Goal: Task Accomplishment & Management: Use online tool/utility

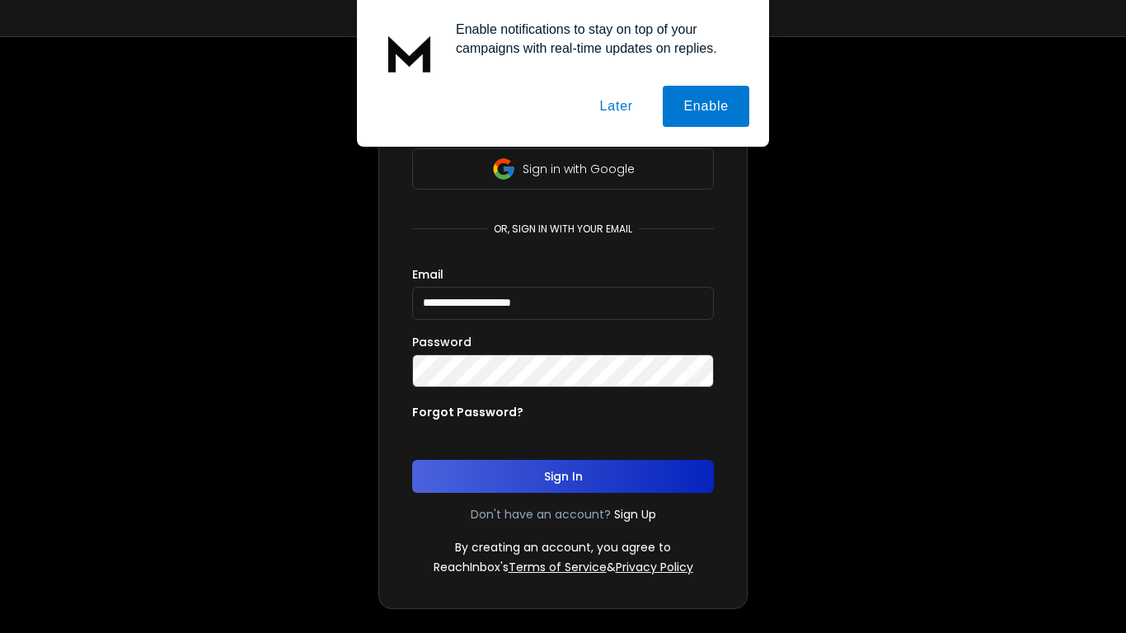
type input "**********"
click at [563, 476] on button "Sign In" at bounding box center [563, 476] width 302 height 33
